Goal: Task Accomplishment & Management: Manage account settings

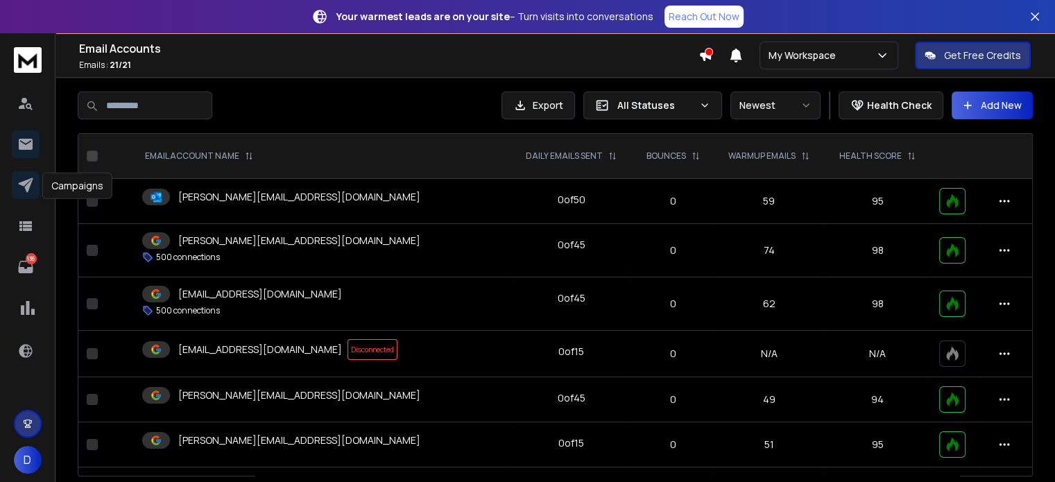
click at [24, 176] on link at bounding box center [26, 185] width 28 height 28
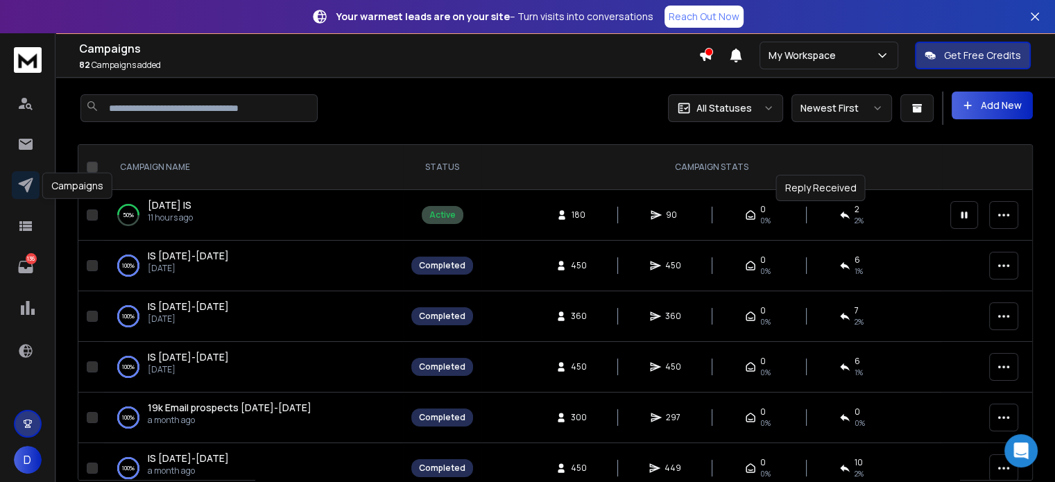
click at [855, 211] on p "2 2 %" at bounding box center [862, 215] width 14 height 22
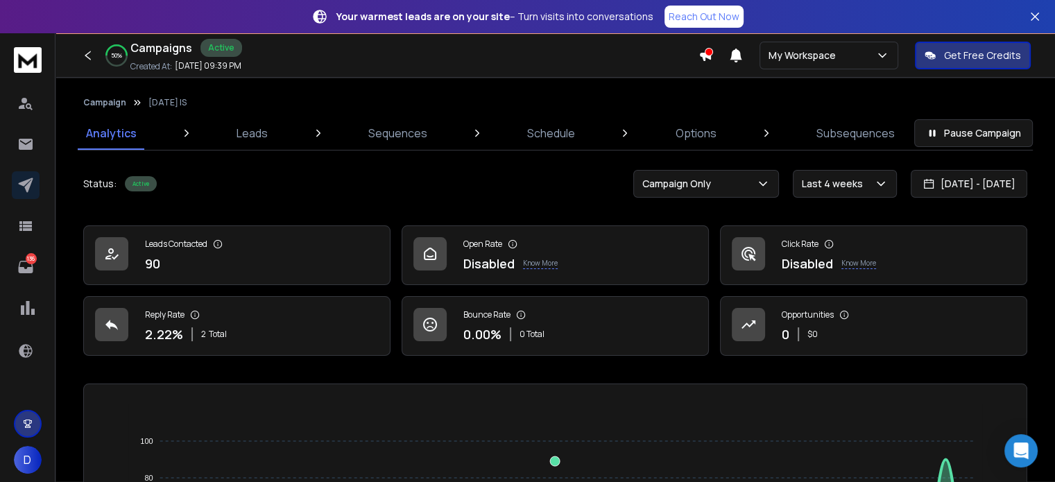
click at [207, 312] on div "Reply Rate" at bounding box center [186, 315] width 82 height 14
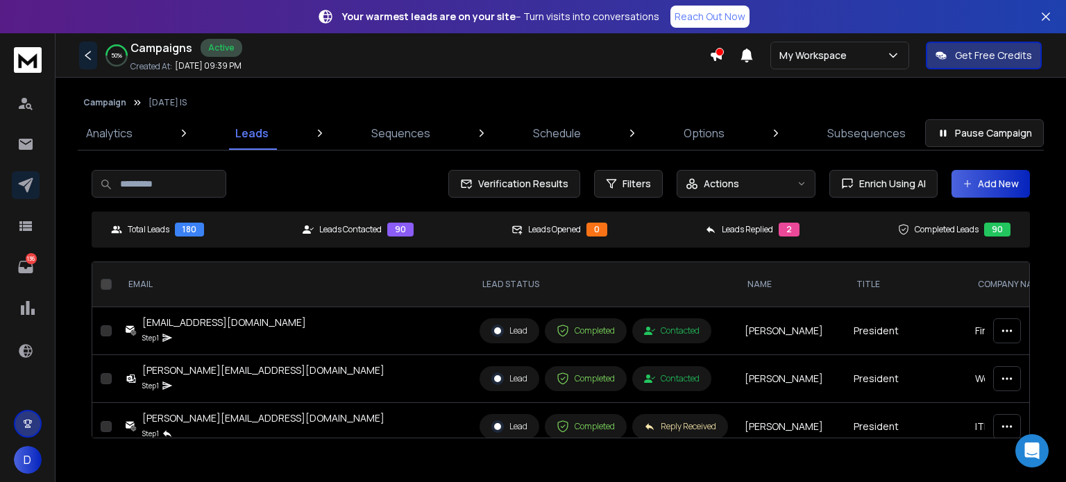
click at [91, 48] on button at bounding box center [88, 56] width 18 height 28
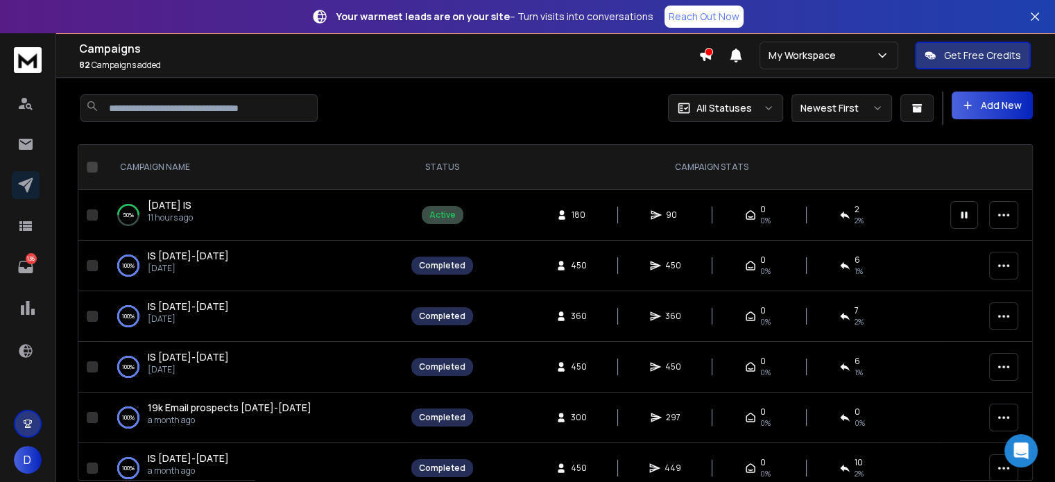
click at [208, 203] on div "50 % [DATE] IS 11 hours ago" at bounding box center [253, 214] width 272 height 33
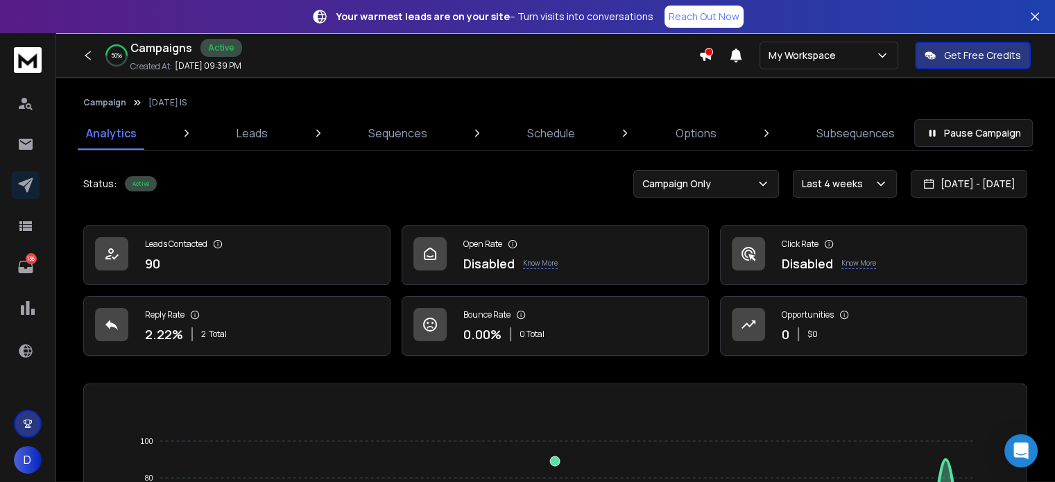
click at [148, 332] on p "2.22 %" at bounding box center [164, 334] width 38 height 19
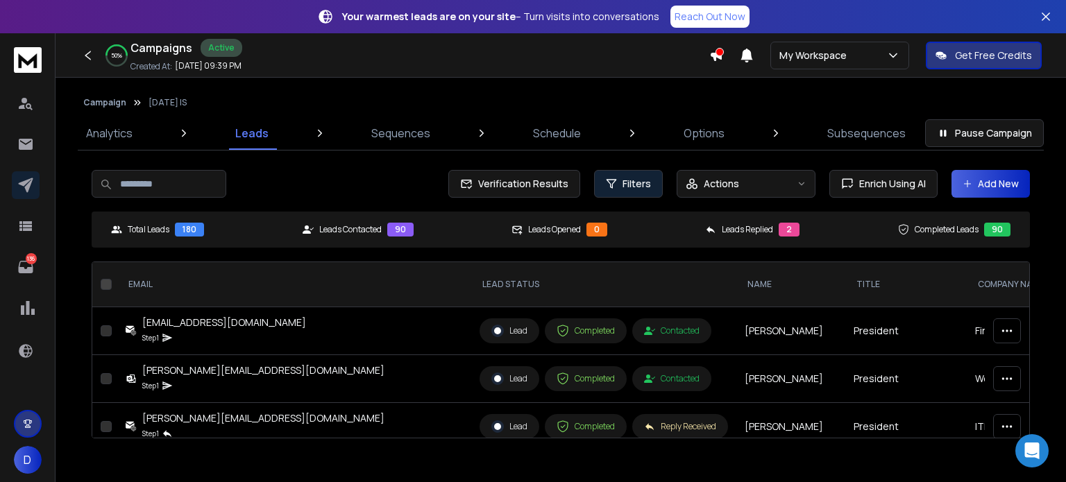
click at [634, 181] on span "Filters" at bounding box center [636, 184] width 28 height 14
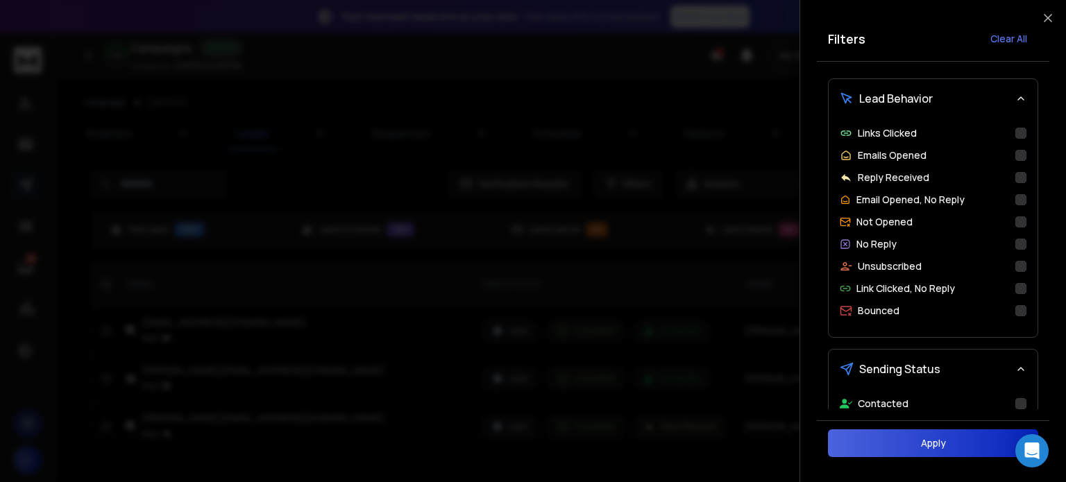
click at [708, 187] on div at bounding box center [533, 241] width 1066 height 482
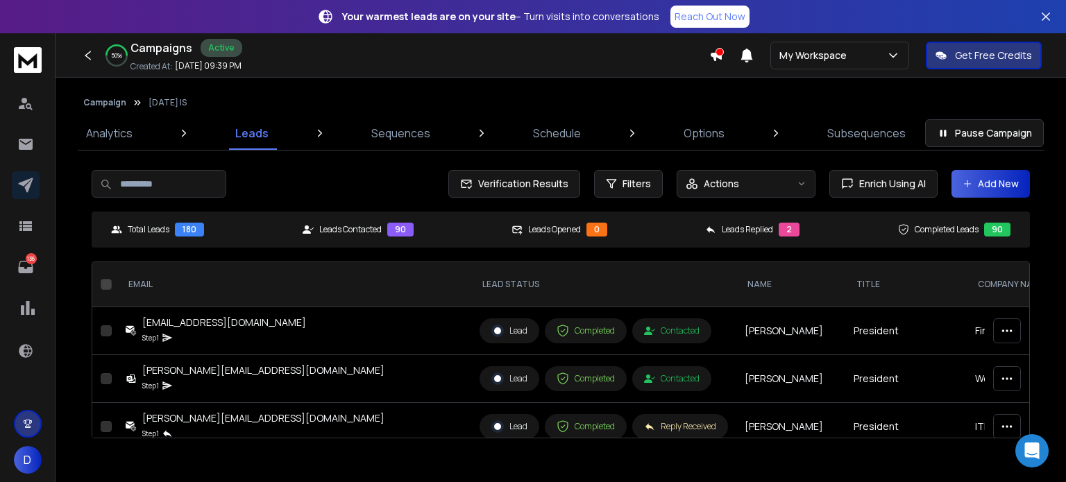
click at [239, 135] on p "Leads" at bounding box center [251, 133] width 33 height 17
click at [419, 135] on p "Sequences" at bounding box center [400, 133] width 59 height 17
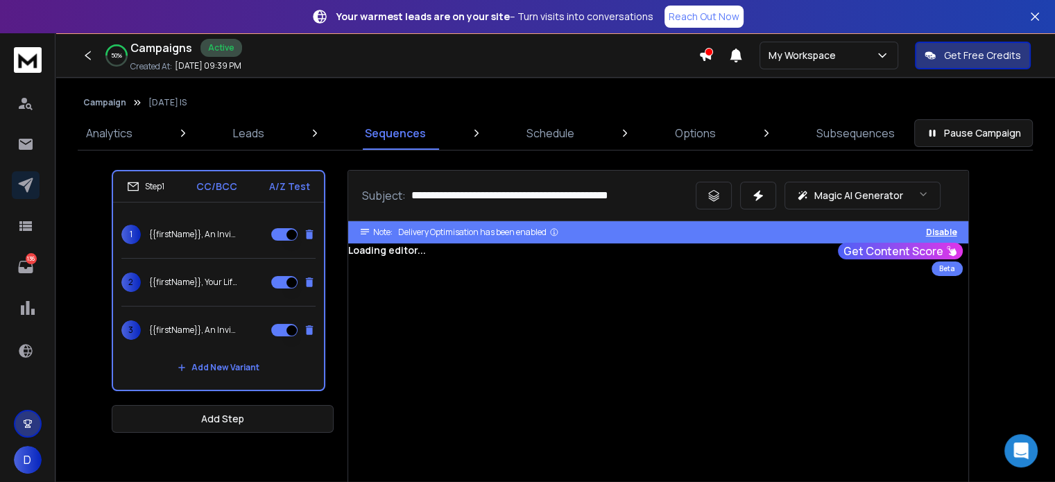
click at [143, 130] on div "Analytics Leads Sequences Schedule Options Subsequences" at bounding box center [491, 133] width 826 height 33
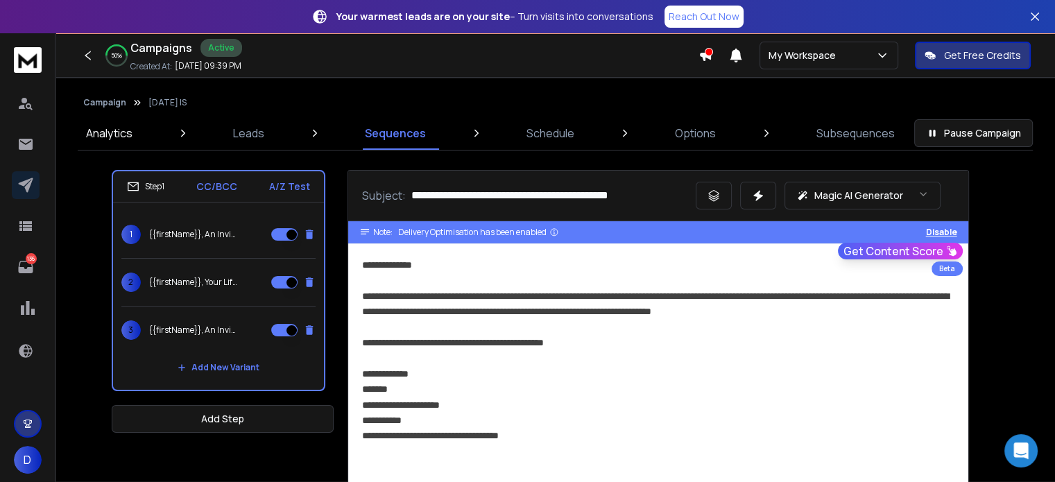
click at [126, 133] on p "Analytics" at bounding box center [109, 133] width 46 height 17
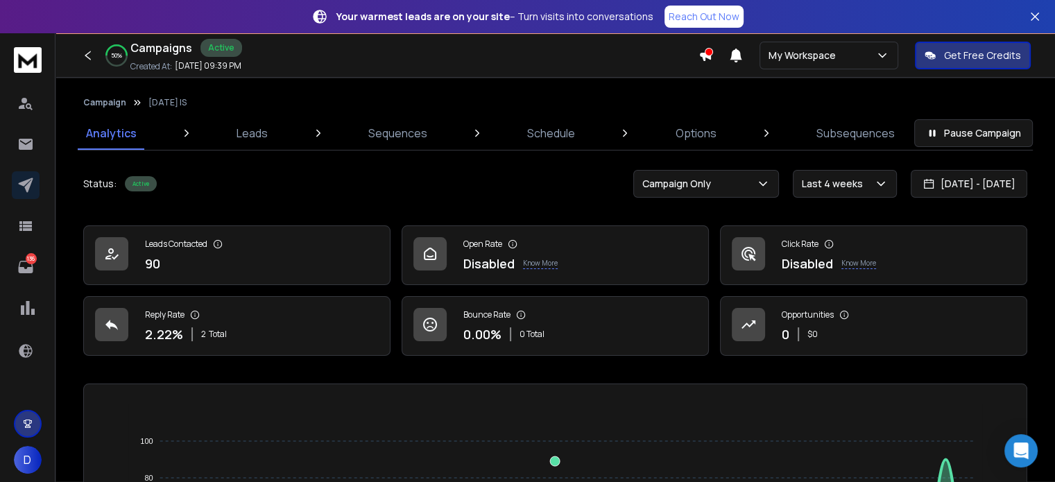
click at [121, 320] on div at bounding box center [111, 324] width 33 height 33
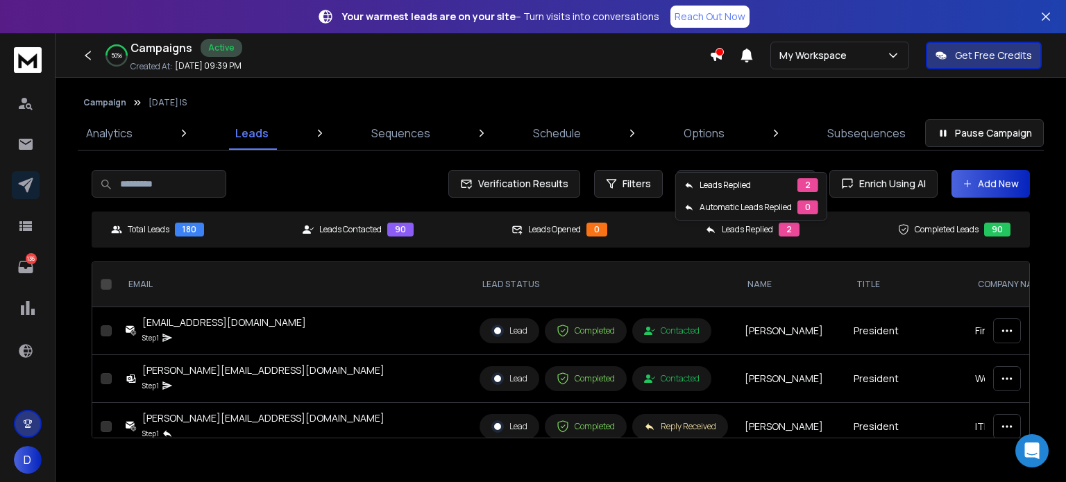
click at [758, 223] on div "Leads Replied 2" at bounding box center [752, 230] width 94 height 14
click at [800, 230] on div "Total Leads 180 Leads Contacted 90 Leads Opened 0 Leads Replied 2 Completed Lea…" at bounding box center [561, 230] width 938 height 36
click at [794, 230] on div "2" at bounding box center [789, 230] width 21 height 14
click at [813, 180] on div "2" at bounding box center [807, 185] width 21 height 14
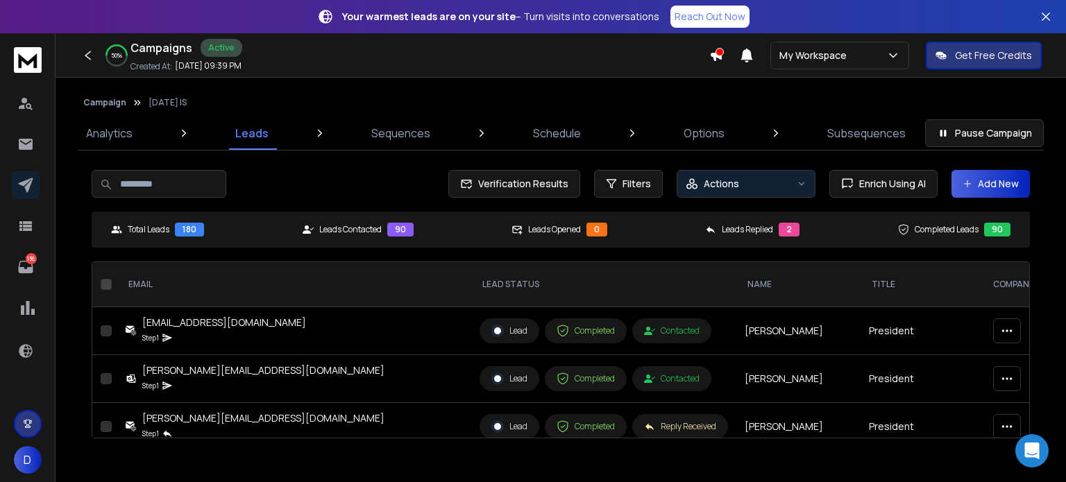
click at [730, 196] on button "Actions" at bounding box center [746, 184] width 139 height 28
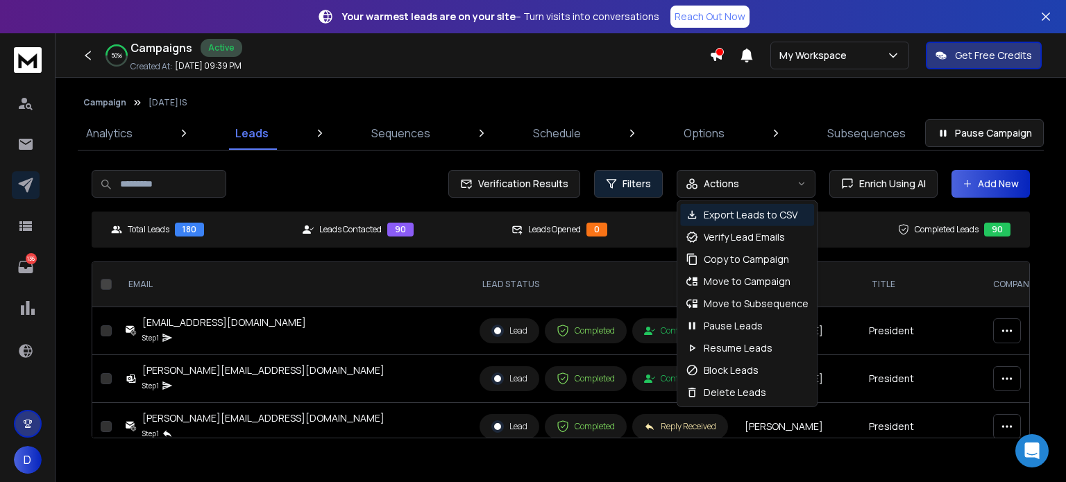
click at [654, 183] on button "Filters" at bounding box center [628, 184] width 69 height 28
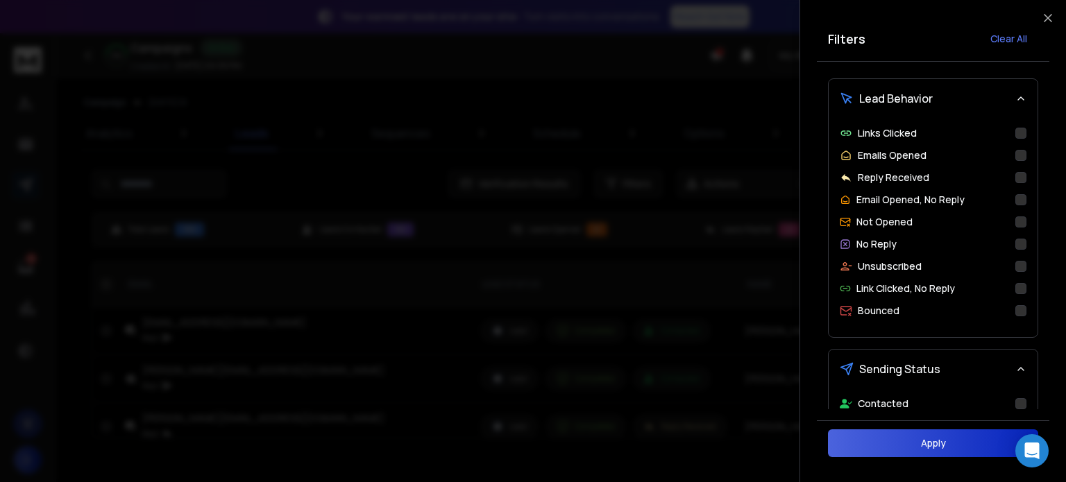
click at [735, 266] on div at bounding box center [533, 241] width 1066 height 482
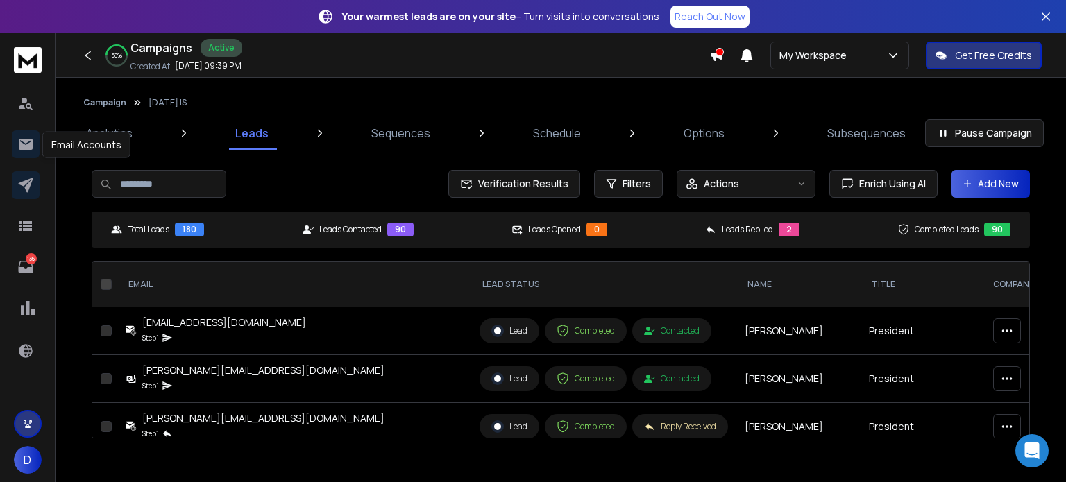
click at [20, 138] on icon at bounding box center [25, 144] width 17 height 17
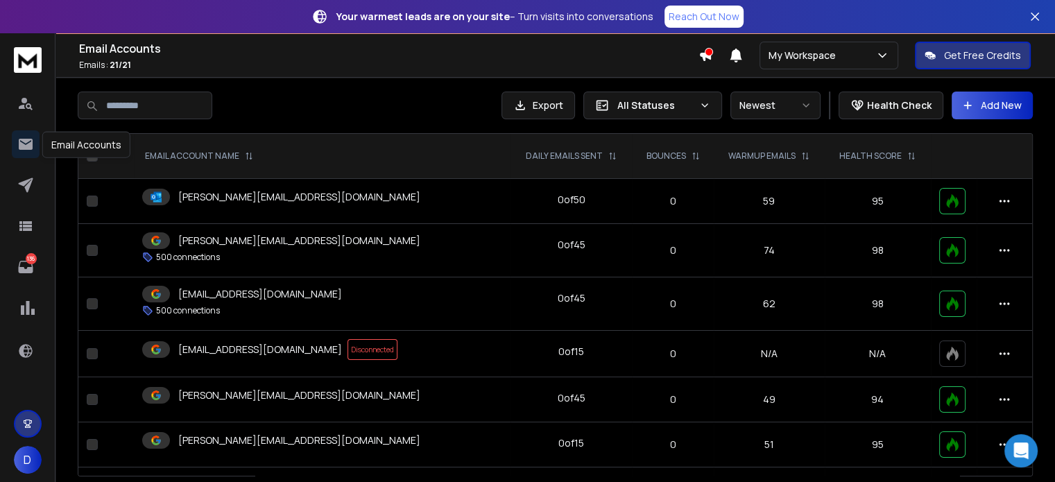
click at [990, 105] on button "Add New" at bounding box center [992, 106] width 81 height 28
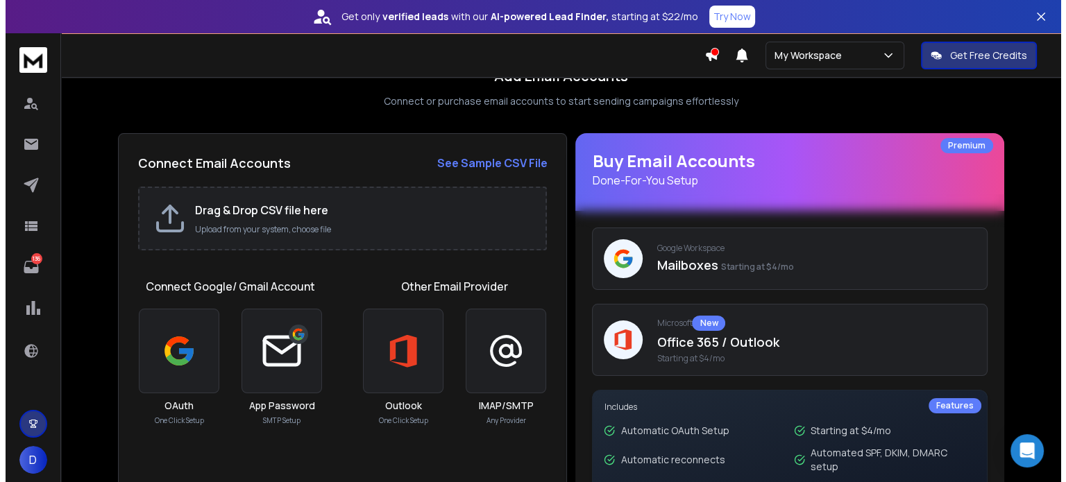
scroll to position [91, 0]
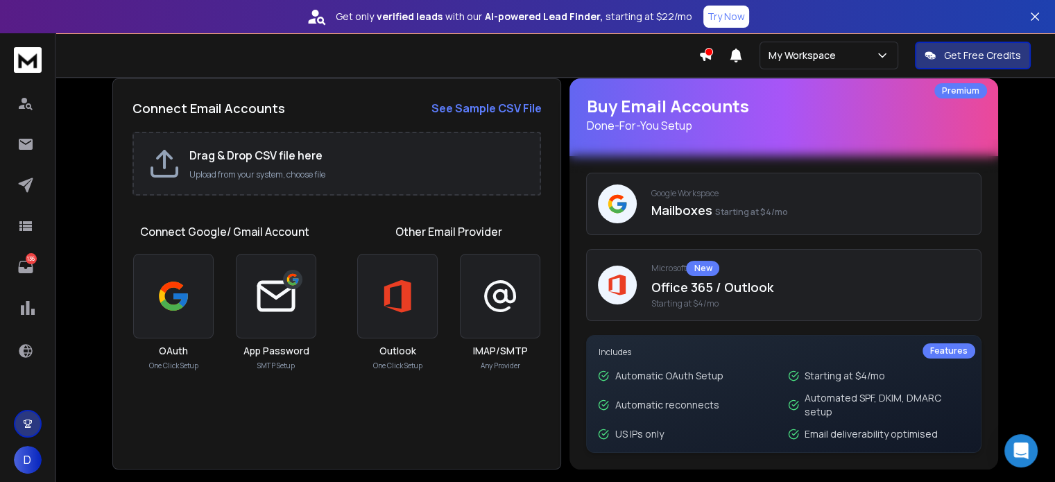
click at [271, 298] on icon at bounding box center [276, 296] width 42 height 42
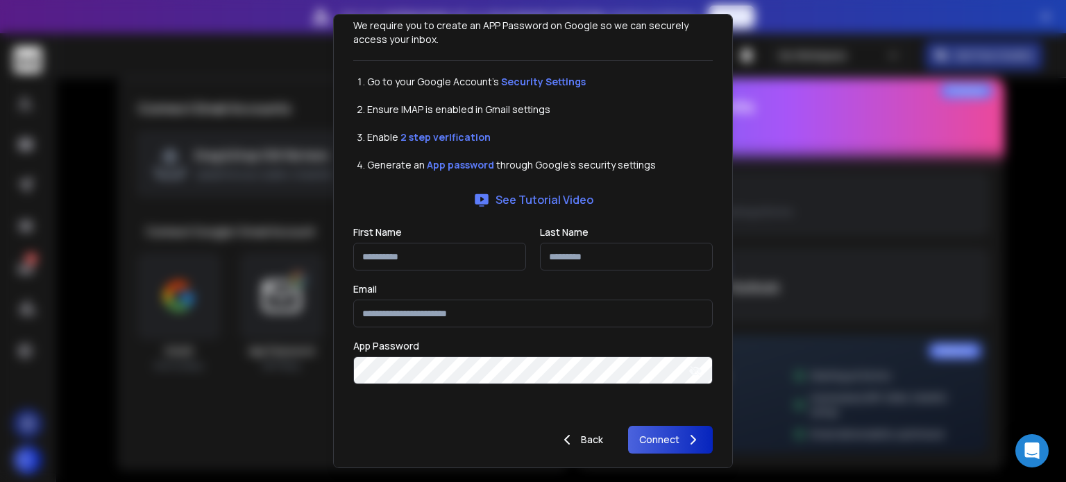
scroll to position [90, 0]
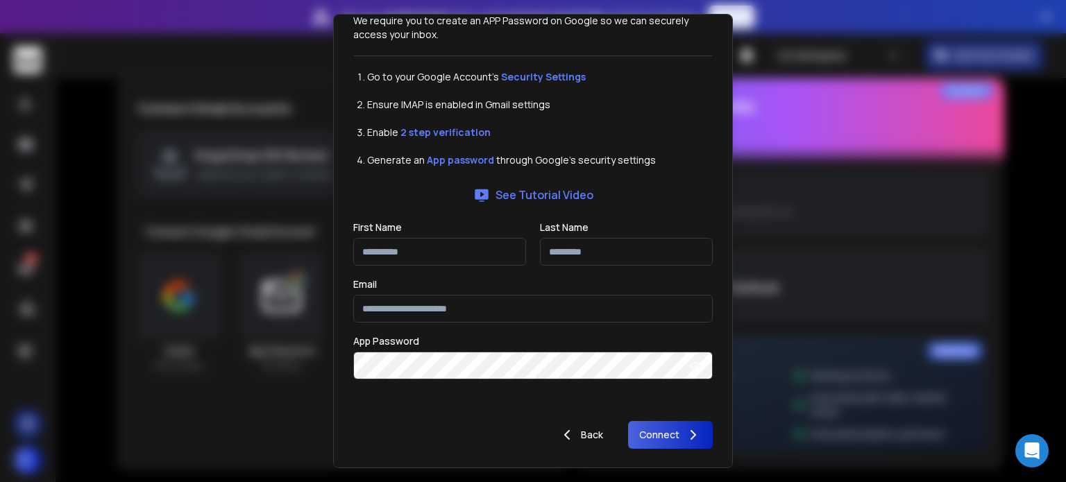
click at [434, 253] on input "text" at bounding box center [439, 252] width 173 height 28
type input "****"
click at [566, 250] on input "text" at bounding box center [626, 252] width 173 height 28
type input "********"
click at [455, 310] on input "email" at bounding box center [532, 309] width 359 height 28
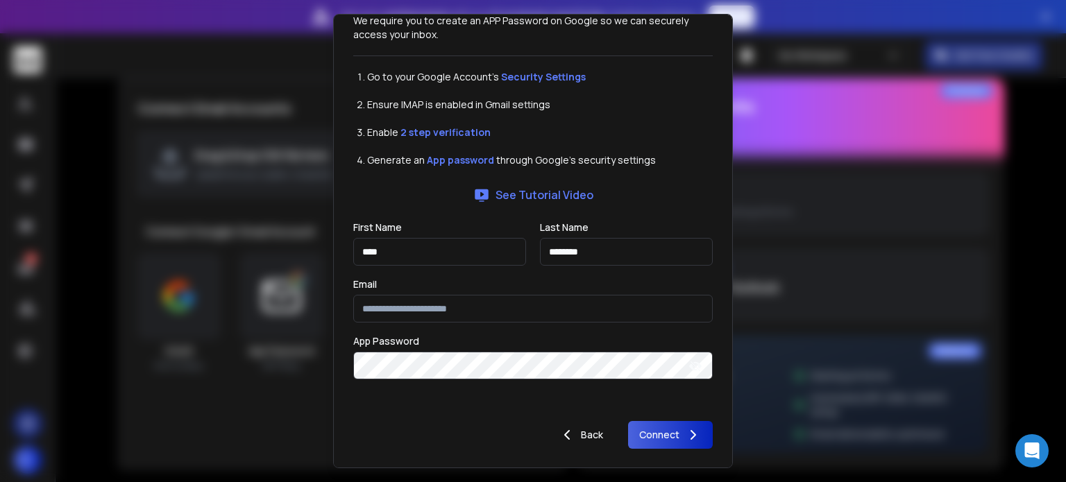
click at [513, 316] on input "email" at bounding box center [532, 309] width 359 height 28
paste input "**********"
type input "**********"
click at [699, 368] on icon at bounding box center [695, 366] width 12 height 12
click at [677, 431] on button "Connect" at bounding box center [670, 435] width 85 height 28
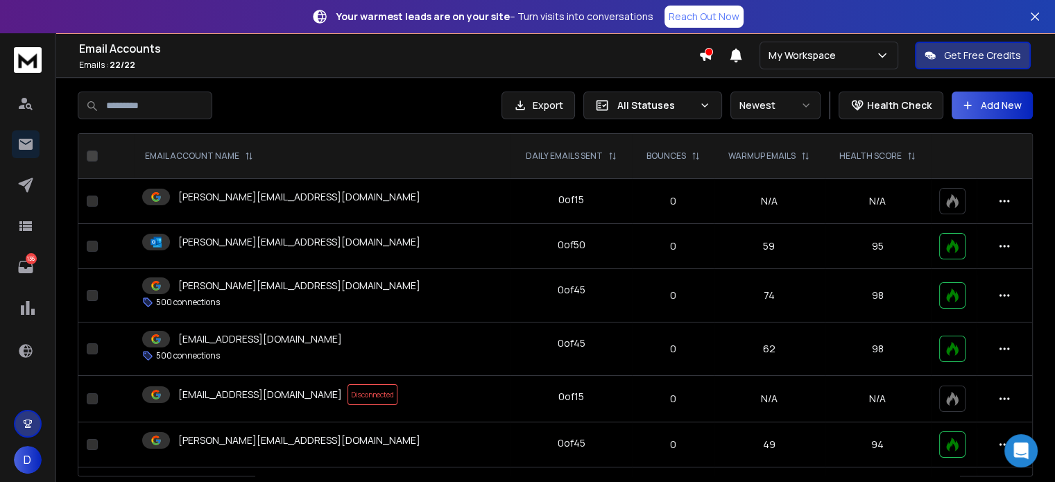
click at [947, 203] on icon at bounding box center [953, 201] width 12 height 14
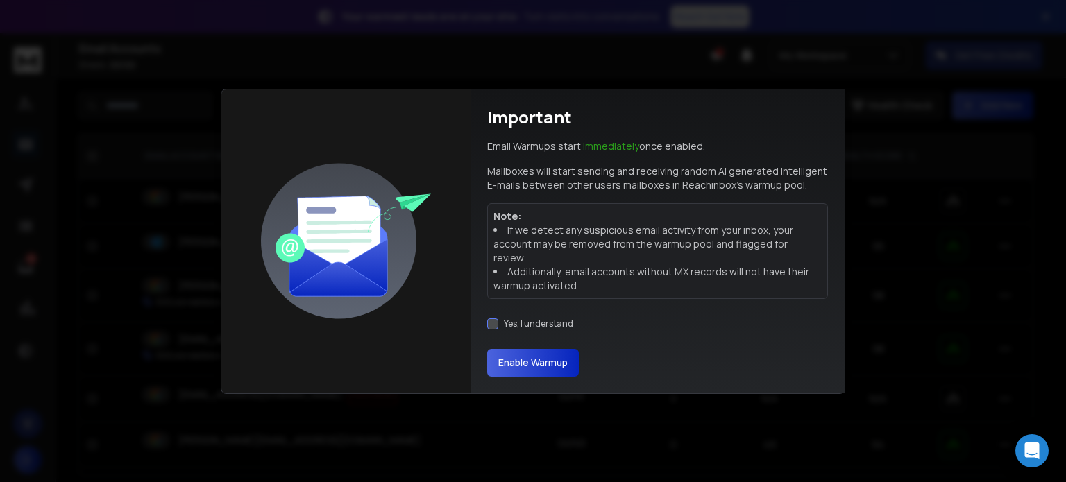
drag, startPoint x: 497, startPoint y: 318, endPoint x: 505, endPoint y: 343, distance: 26.3
click at [496, 319] on button "Yes, I understand" at bounding box center [492, 324] width 11 height 11
click at [514, 354] on button "Enable Warmup" at bounding box center [533, 363] width 92 height 28
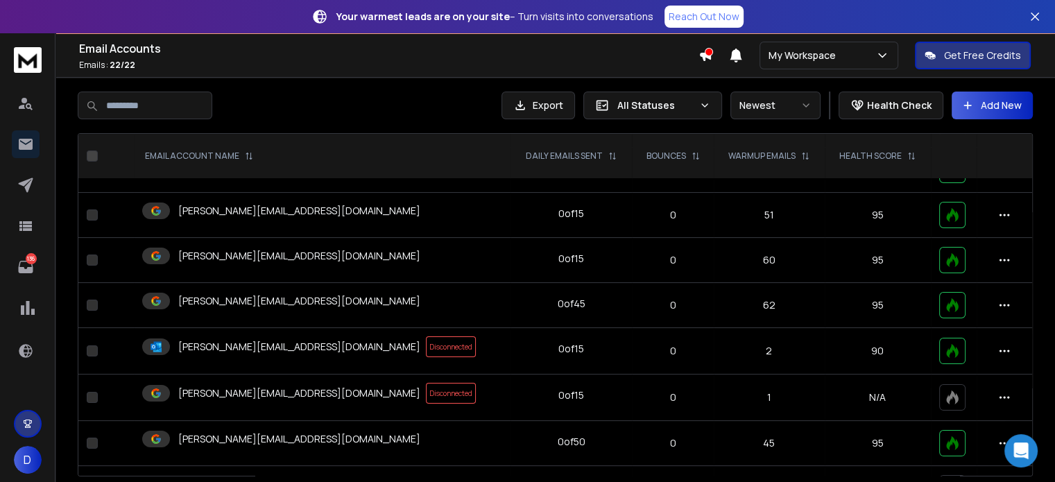
scroll to position [278, 0]
